Goal: Task Accomplishment & Management: Manage account settings

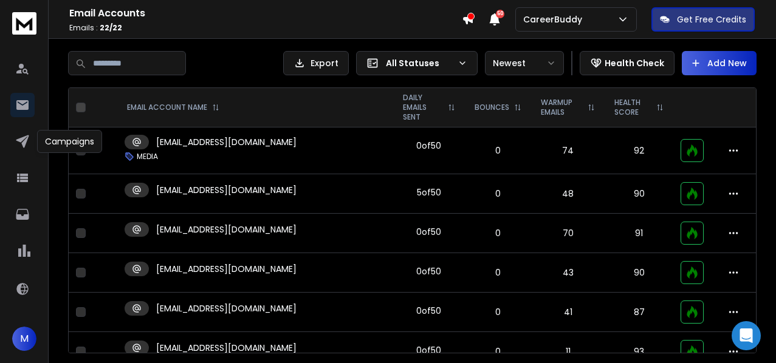
click at [17, 133] on link at bounding box center [22, 141] width 24 height 24
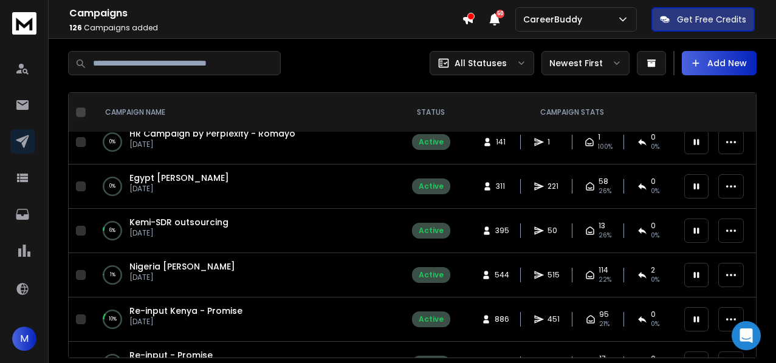
scroll to position [57, 0]
click at [198, 265] on span "Nigeria [PERSON_NAME]" at bounding box center [182, 266] width 106 height 12
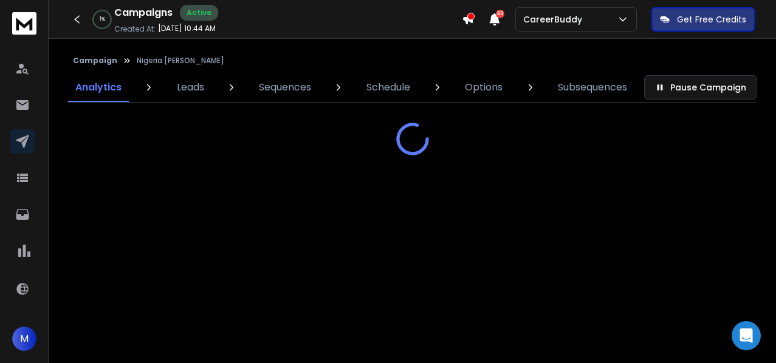
click at [206, 70] on div "Campaign [GEOGRAPHIC_DATA] AUGUST [PERSON_NAME] Analytics Leads Sequences Sched…" at bounding box center [412, 77] width 688 height 52
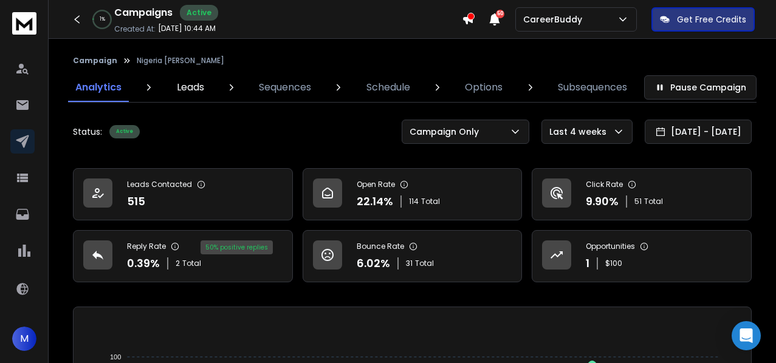
click at [193, 85] on p "Leads" at bounding box center [190, 87] width 27 height 15
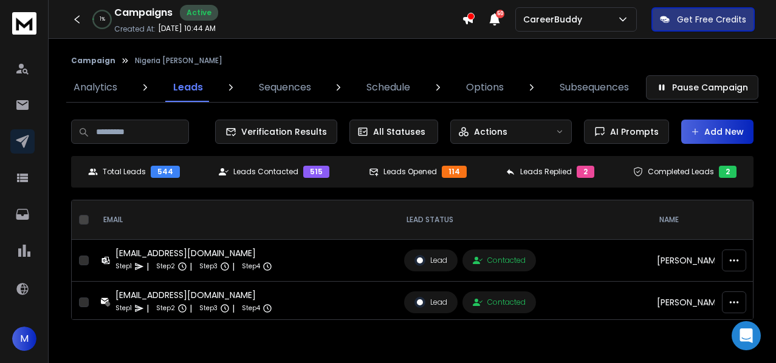
click at [710, 138] on button "Add New" at bounding box center [717, 132] width 72 height 24
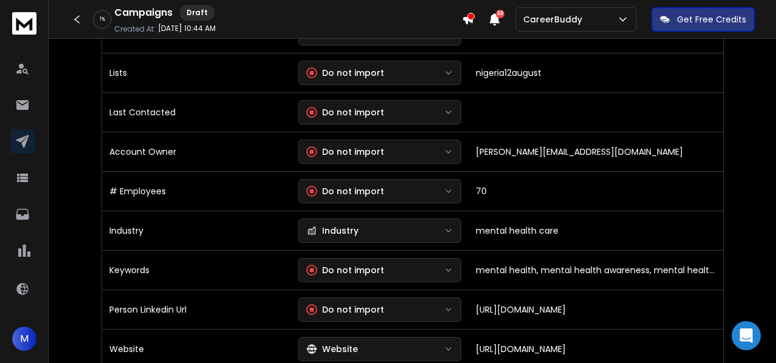
scroll to position [802, 0]
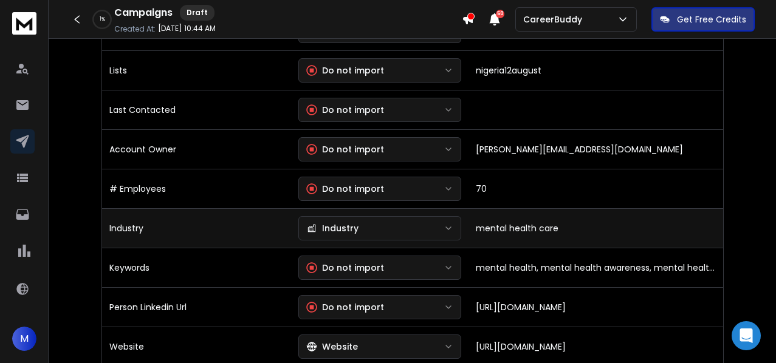
click at [455, 229] on button "Industry" at bounding box center [379, 228] width 163 height 24
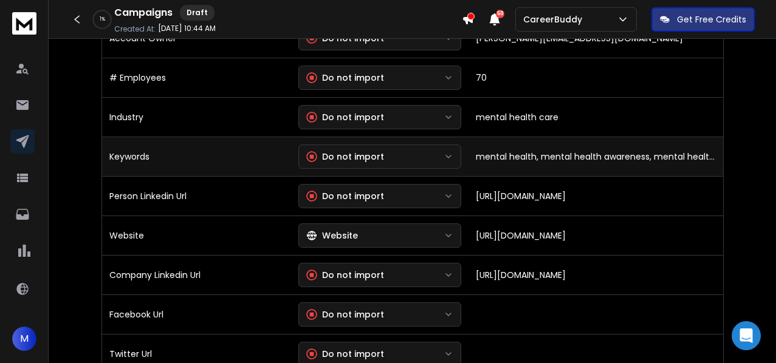
scroll to position [916, 0]
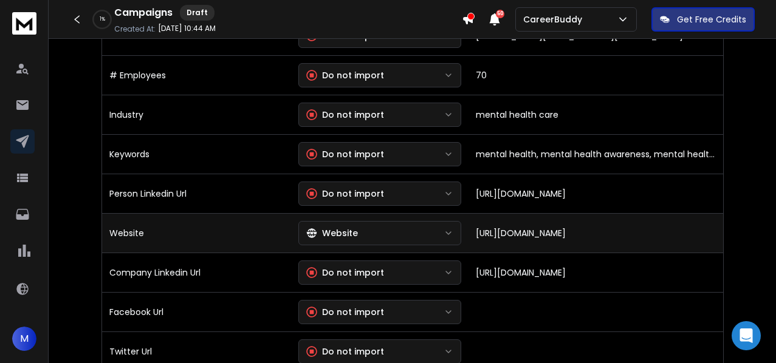
click at [449, 235] on icon "button" at bounding box center [448, 233] width 10 height 10
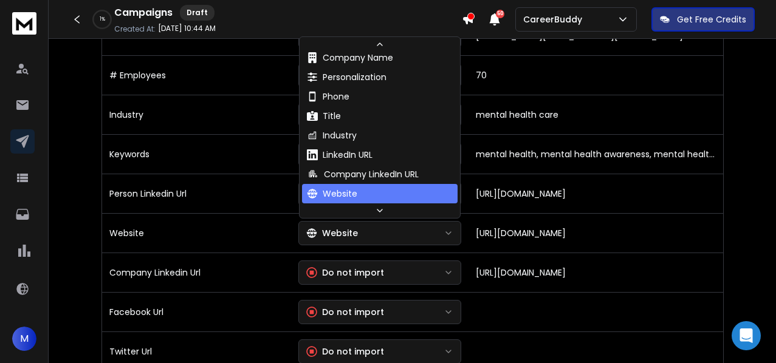
scroll to position [111, 0]
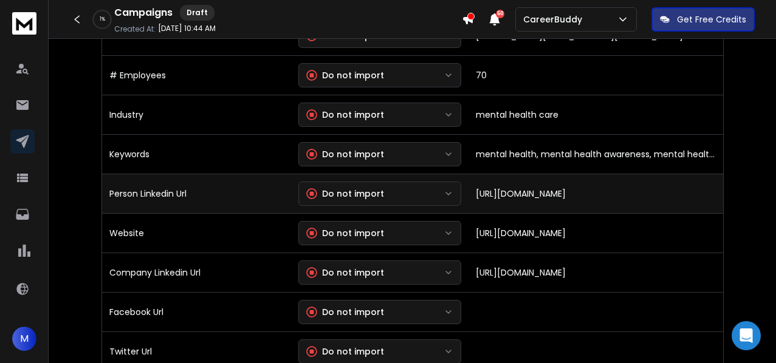
click at [446, 193] on icon "button" at bounding box center [448, 194] width 10 height 10
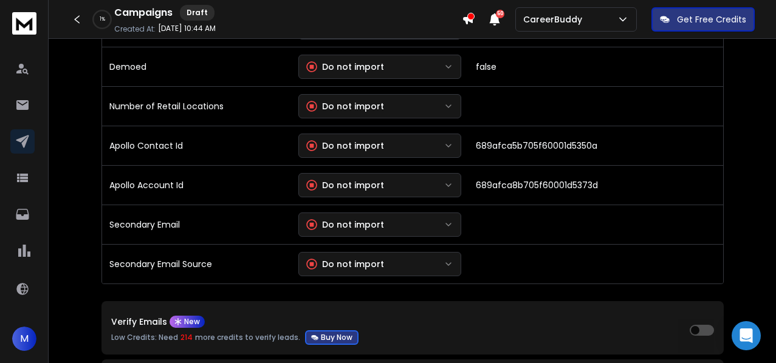
scroll to position [2060, 0]
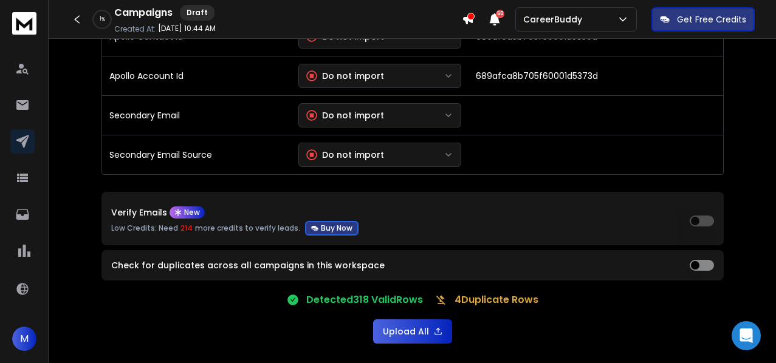
click at [416, 327] on button "Upload All" at bounding box center [412, 332] width 79 height 24
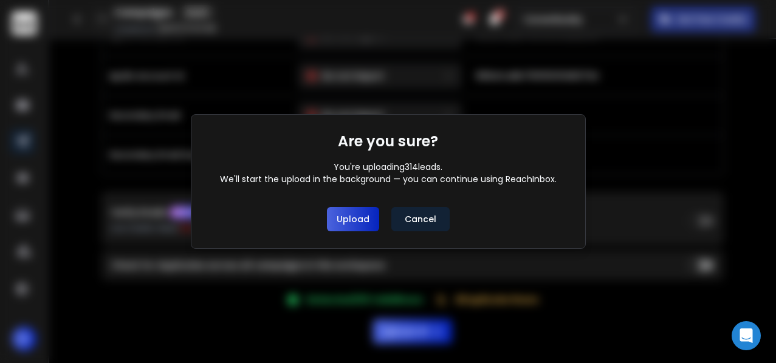
click at [361, 213] on button "Upload" at bounding box center [353, 219] width 52 height 24
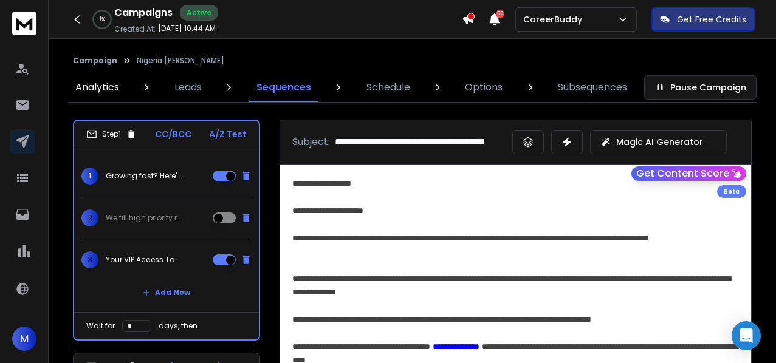
click at [95, 84] on p "Analytics" at bounding box center [97, 87] width 44 height 15
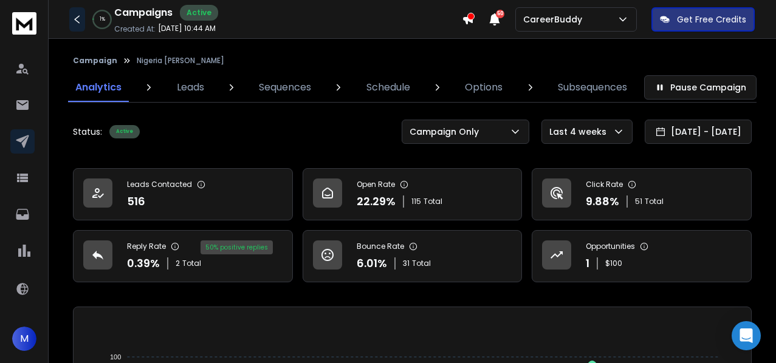
click at [74, 19] on icon at bounding box center [77, 19] width 11 height 11
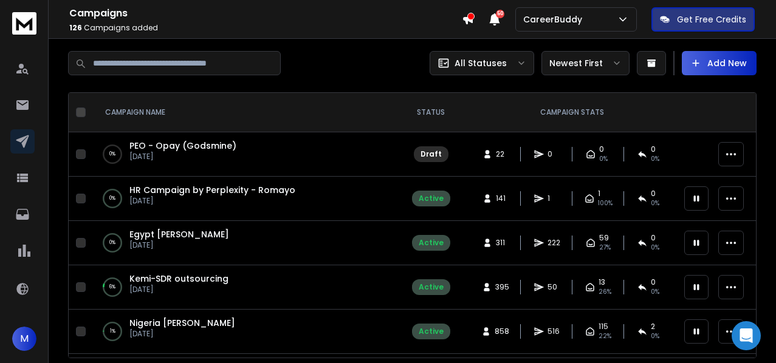
click at [174, 318] on span "Nigeria [PERSON_NAME]" at bounding box center [182, 323] width 106 height 12
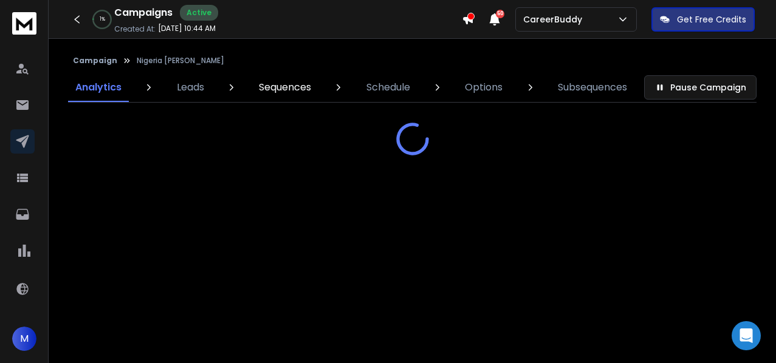
click at [293, 85] on p "Sequences" at bounding box center [285, 87] width 52 height 15
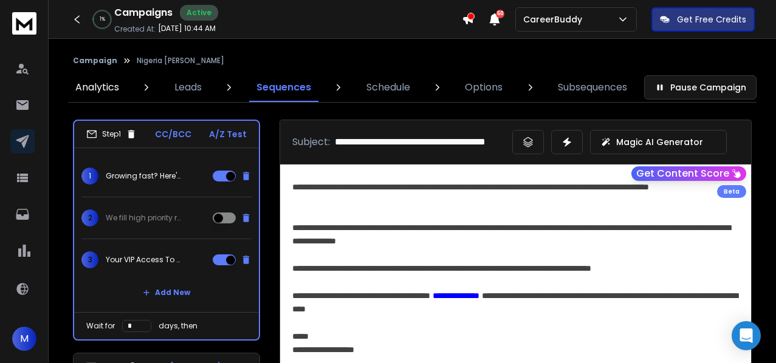
click at [107, 81] on p "Analytics" at bounding box center [97, 87] width 44 height 15
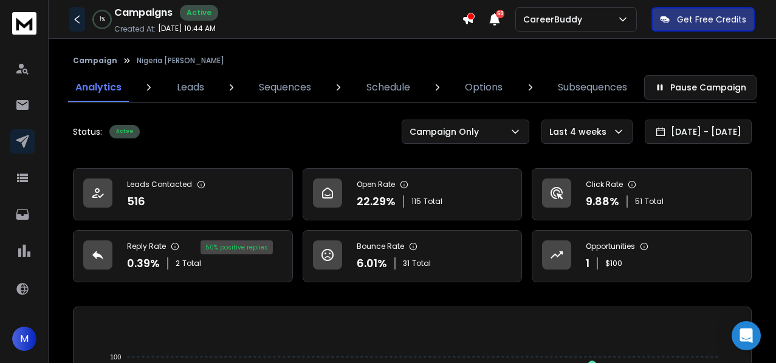
click at [83, 18] on button at bounding box center [77, 19] width 16 height 24
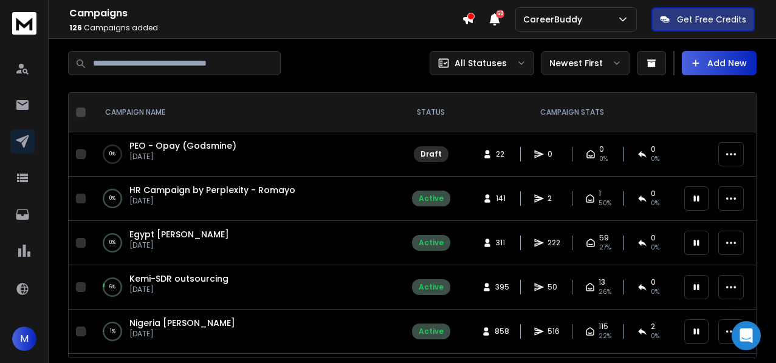
click at [196, 234] on span "Egypt [PERSON_NAME]" at bounding box center [179, 234] width 100 height 12
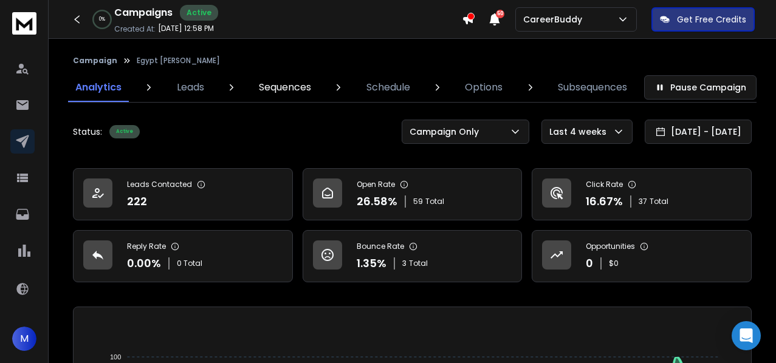
click at [264, 84] on p "Sequences" at bounding box center [285, 87] width 52 height 15
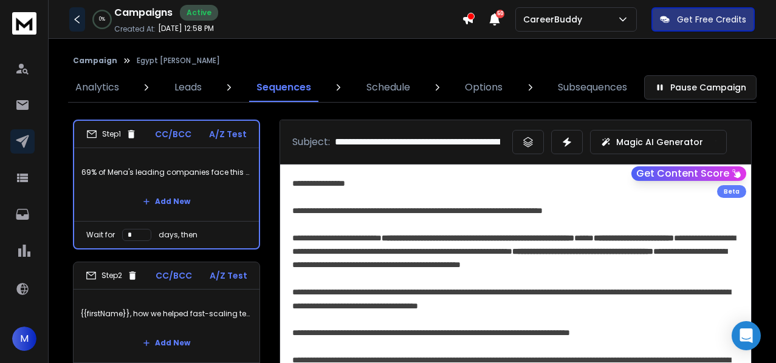
click at [74, 15] on icon at bounding box center [77, 19] width 11 height 11
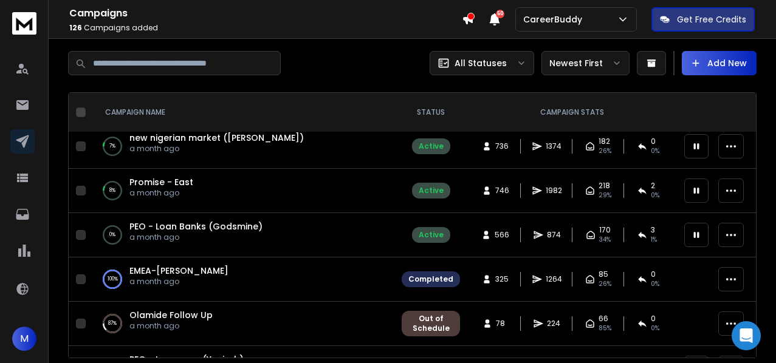
scroll to position [764, 0]
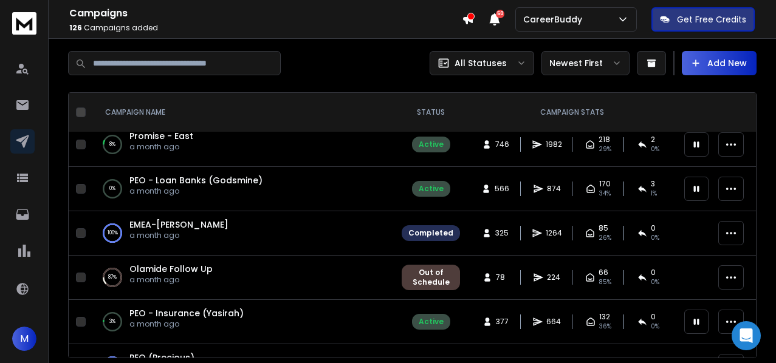
click at [149, 220] on span "EMEA-[PERSON_NAME]" at bounding box center [178, 225] width 99 height 12
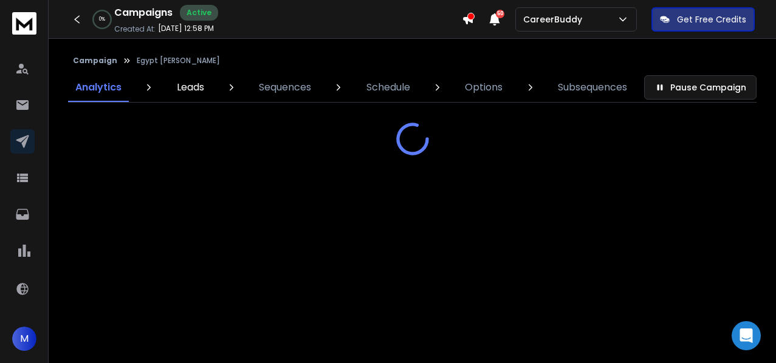
click at [182, 100] on link "Leads" at bounding box center [190, 87] width 42 height 29
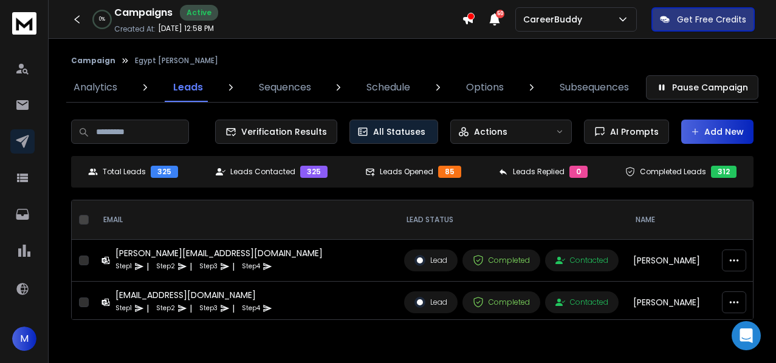
click at [394, 134] on p "All Statuses" at bounding box center [399, 132] width 52 height 12
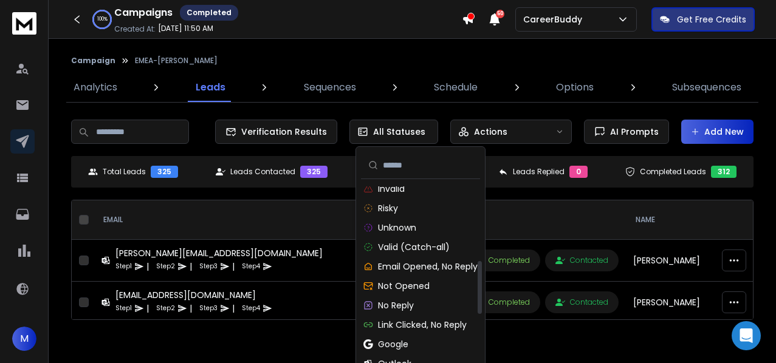
scroll to position [267, 0]
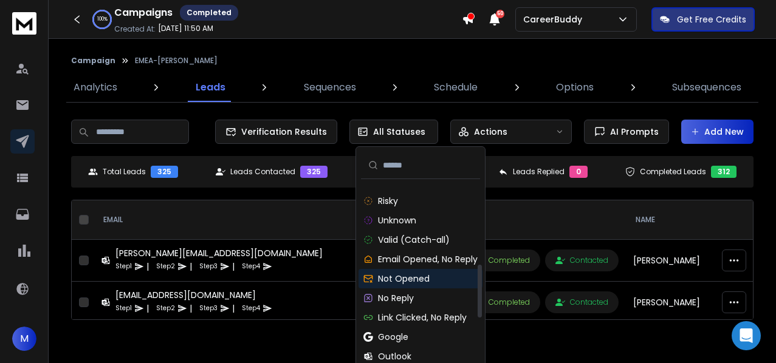
click at [397, 277] on p "Not Opened" at bounding box center [404, 279] width 52 height 12
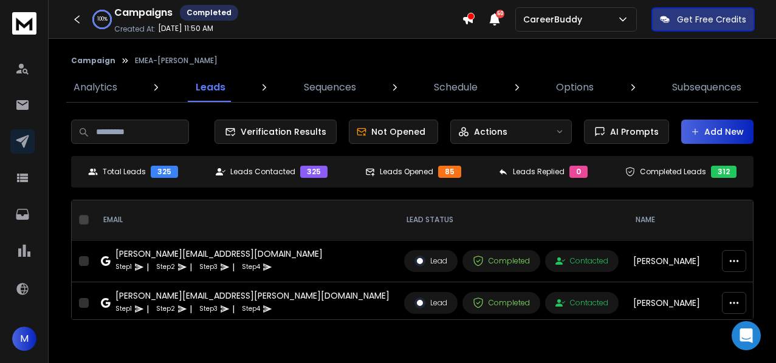
scroll to position [2519, 0]
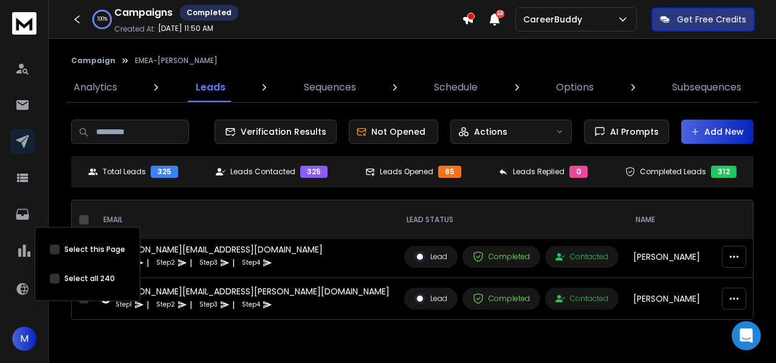
click at [55, 283] on button "Select this Page" at bounding box center [55, 279] width 10 height 10
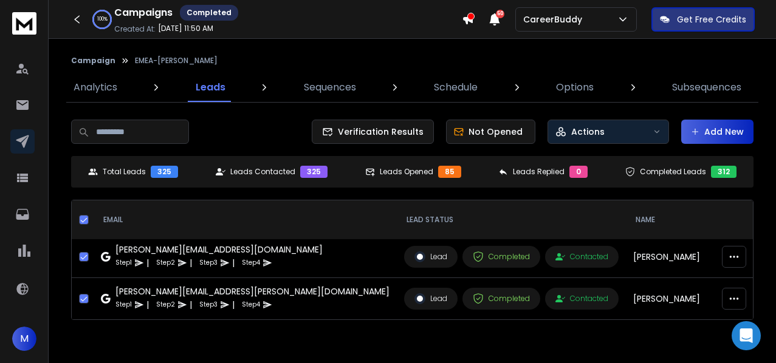
click at [657, 138] on button "Actions" at bounding box center [607, 132] width 121 height 24
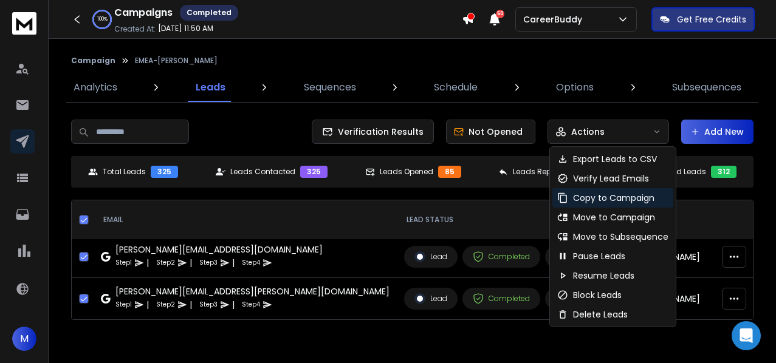
click at [601, 193] on p "Copy to Campaign" at bounding box center [613, 198] width 81 height 12
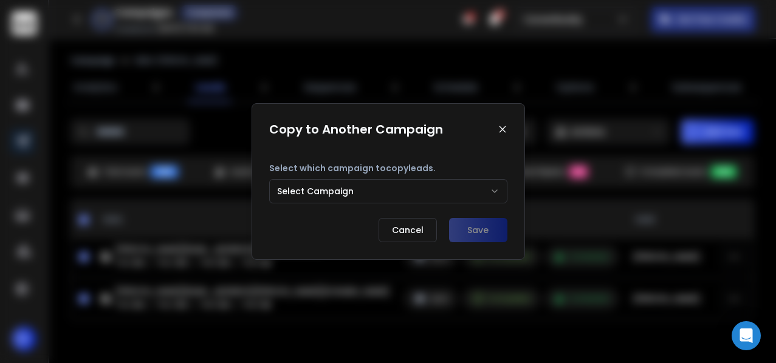
click at [499, 190] on button "Select Campaign" at bounding box center [388, 191] width 238 height 24
click at [463, 232] on button "Save" at bounding box center [478, 230] width 58 height 24
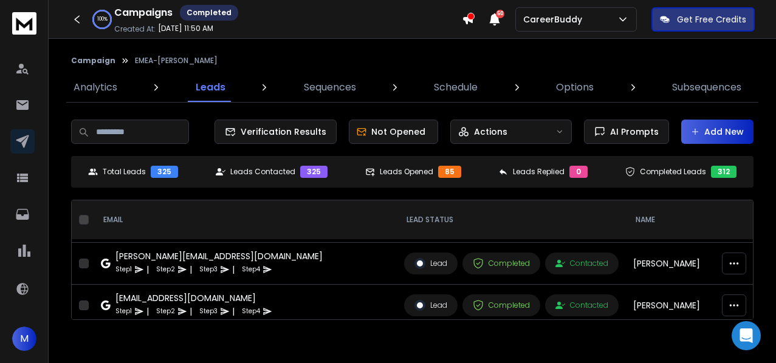
scroll to position [3989, 0]
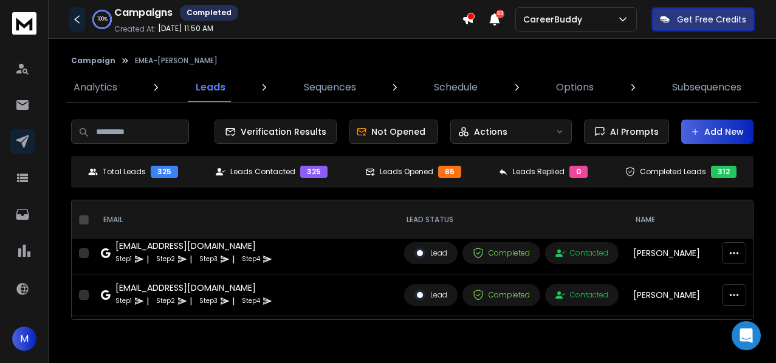
click at [81, 16] on icon at bounding box center [77, 19] width 11 height 11
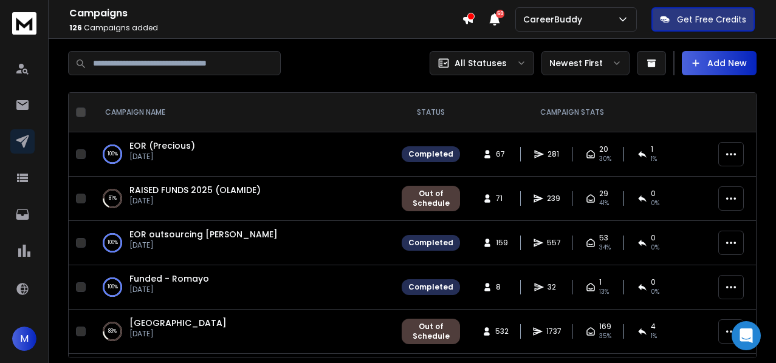
scroll to position [1073, 0]
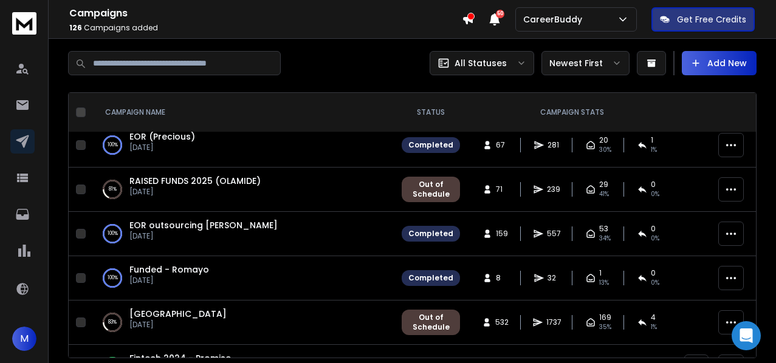
click at [205, 224] on span "EOR outsourcing [PERSON_NAME]" at bounding box center [203, 225] width 148 height 12
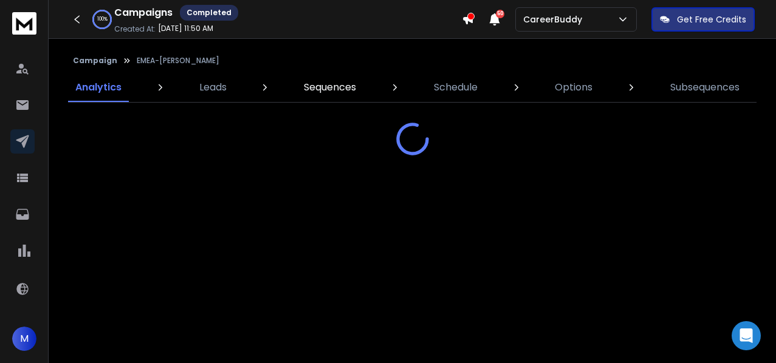
click at [307, 92] on p "Sequences" at bounding box center [330, 87] width 52 height 15
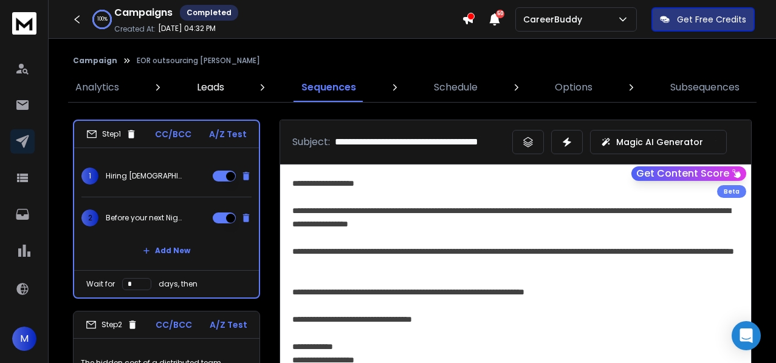
click at [214, 86] on p "Leads" at bounding box center [210, 87] width 27 height 15
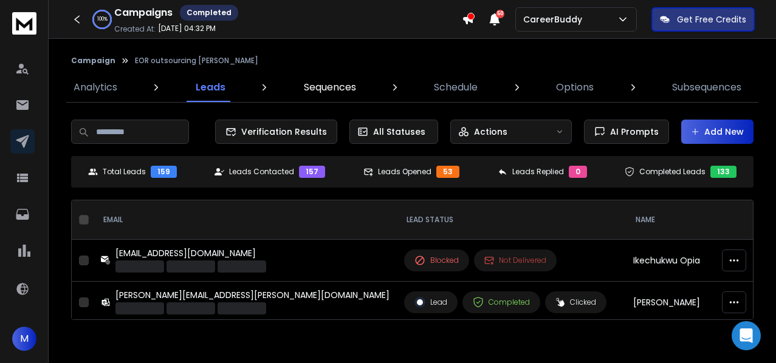
click at [310, 93] on p "Sequences" at bounding box center [330, 87] width 52 height 15
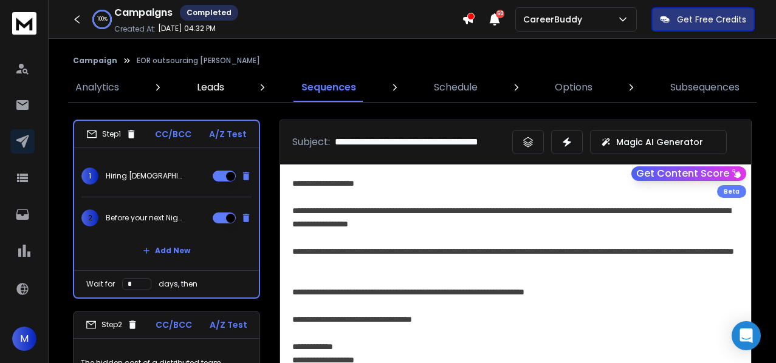
click at [221, 87] on p "Leads" at bounding box center [210, 87] width 27 height 15
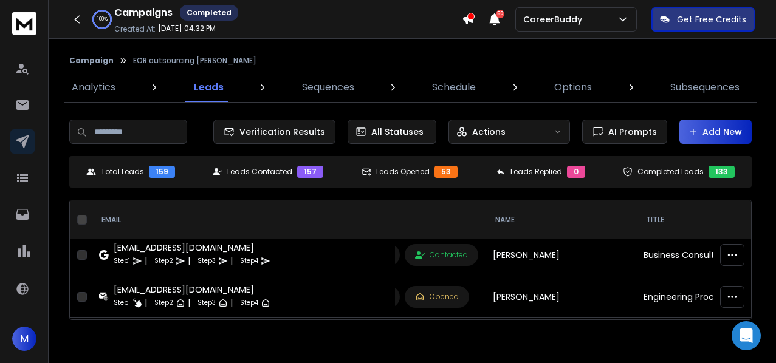
scroll to position [1311, 139]
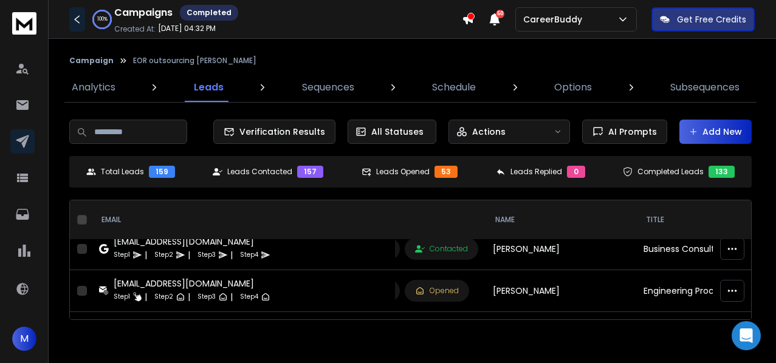
click at [80, 16] on icon at bounding box center [77, 19] width 11 height 11
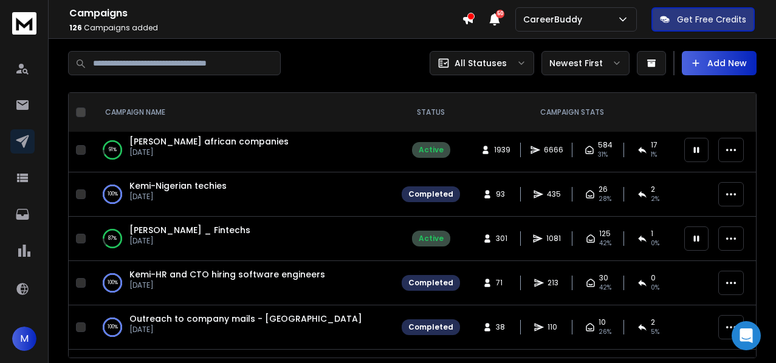
scroll to position [1642, 0]
